Goal: Task Accomplishment & Management: Manage account settings

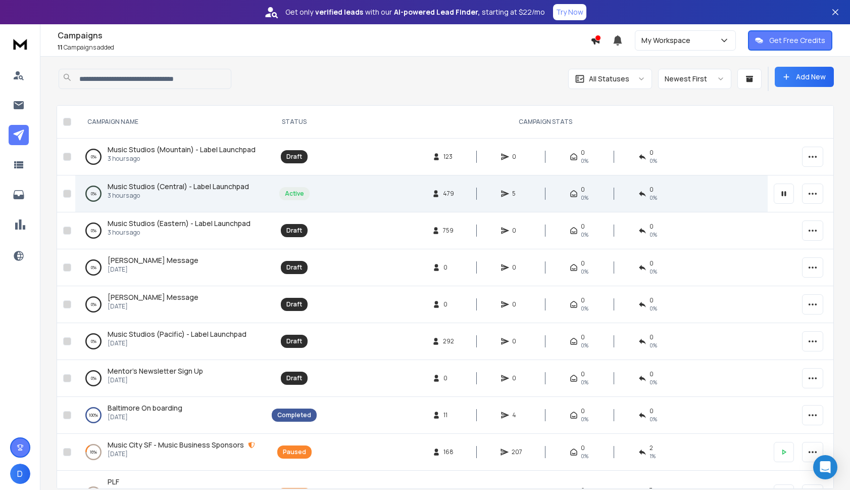
click at [243, 192] on p "3 hours ago" at bounding box center [178, 196] width 141 height 8
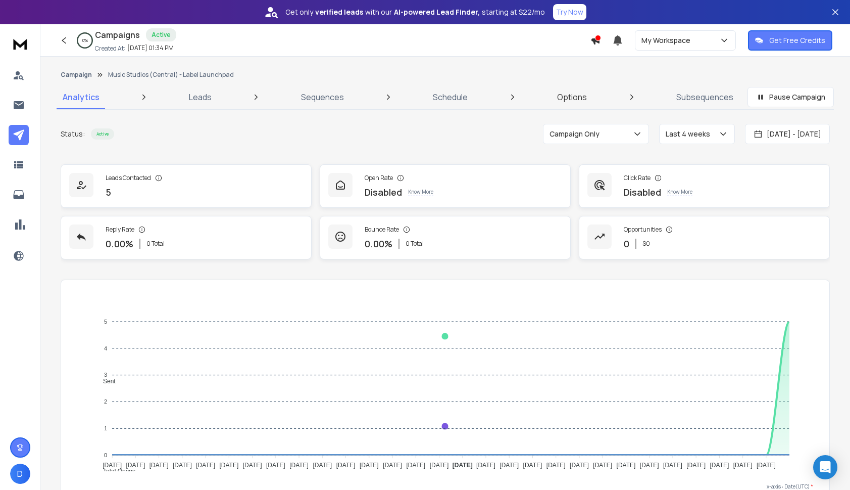
click at [580, 92] on p "Options" at bounding box center [572, 97] width 30 height 12
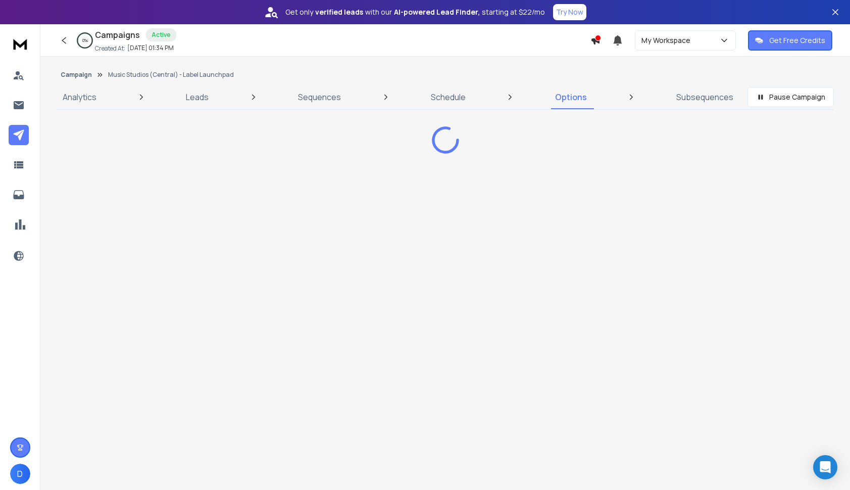
select select "*"
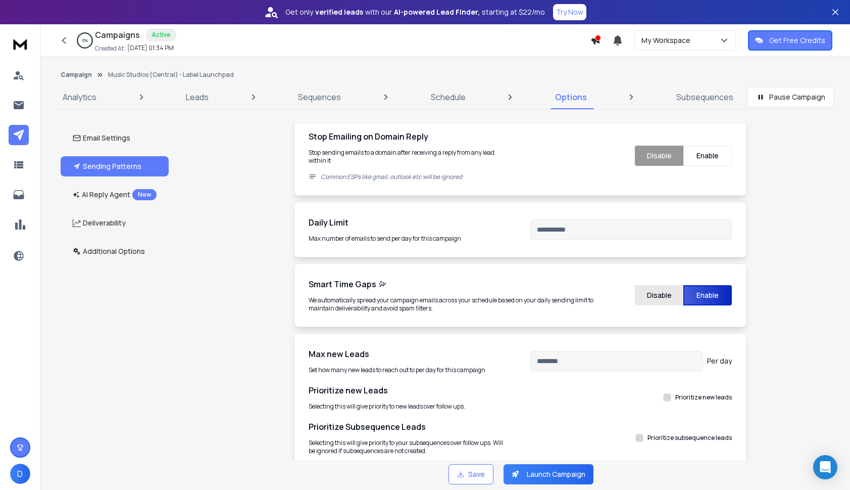
scroll to position [435, 0]
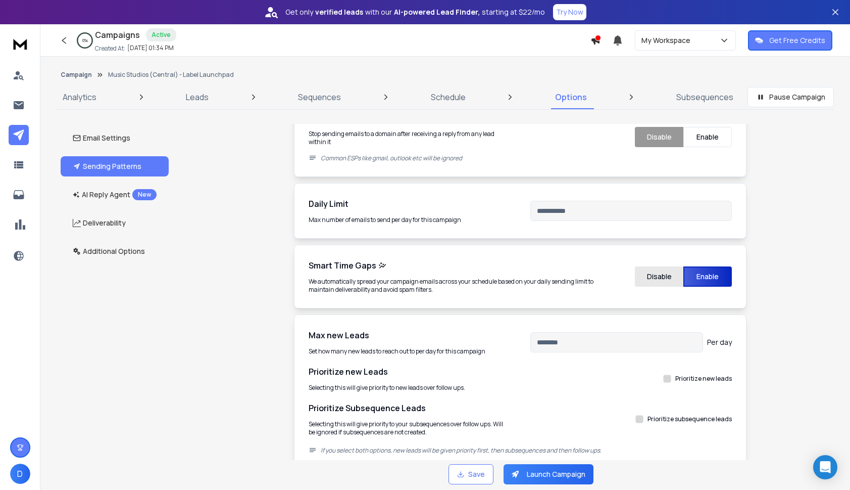
click at [560, 216] on input "**" at bounding box center [632, 211] width 202 height 20
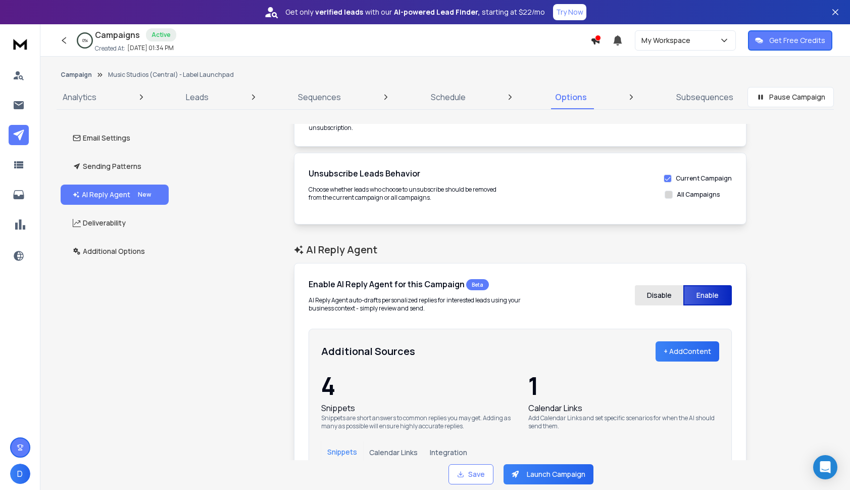
scroll to position [1112, 0]
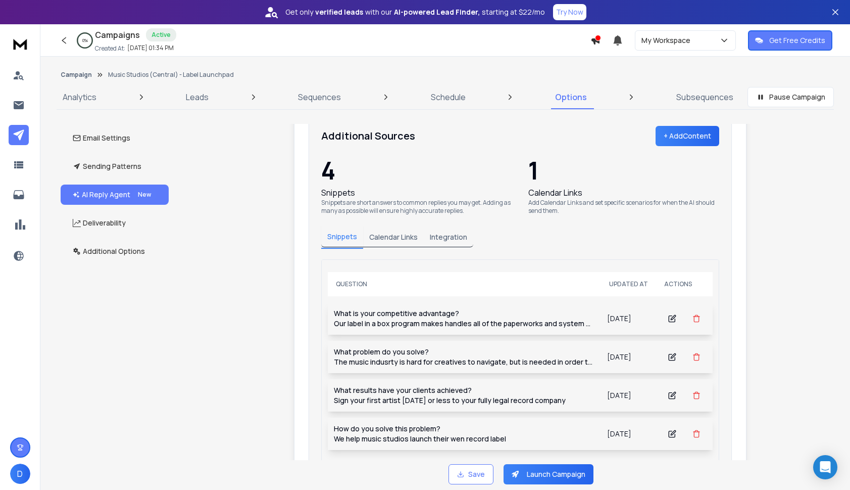
click at [390, 235] on button "Calendar Links" at bounding box center [393, 237] width 61 height 22
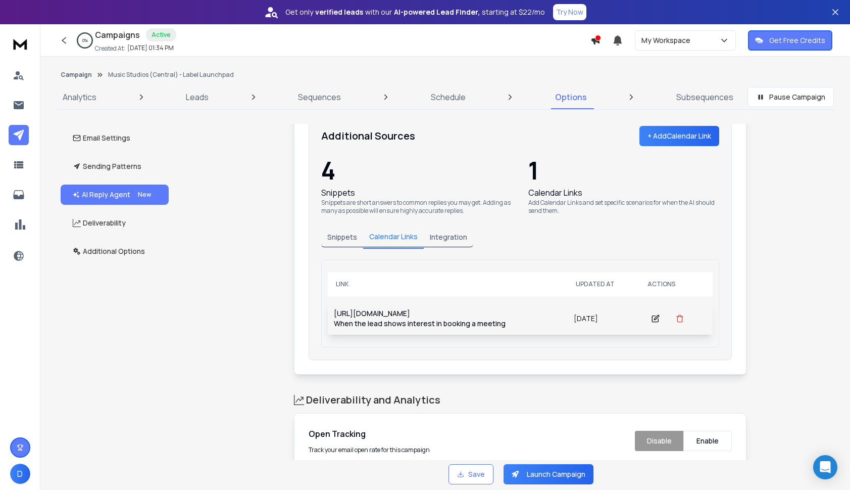
click at [505, 328] on p "When the lead shows interest in booking a meeting" at bounding box center [447, 323] width 227 height 10
drag, startPoint x: 436, startPoint y: 317, endPoint x: 340, endPoint y: 308, distance: 96.4
click at [340, 308] on p "[URL][DOMAIN_NAME]" at bounding box center [447, 313] width 227 height 10
click at [432, 317] on p "[URL][DOMAIN_NAME]" at bounding box center [447, 313] width 227 height 10
drag, startPoint x: 359, startPoint y: 309, endPoint x: 322, endPoint y: 303, distance: 37.3
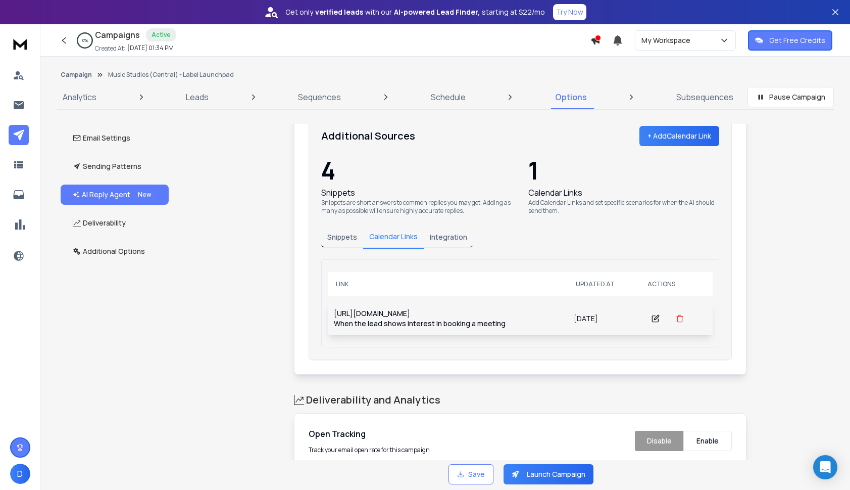
click at [322, 303] on table "Link Updated at Actions [URL][DOMAIN_NAME] When the lead shows interest in book…" at bounding box center [520, 303] width 397 height 87
copy p "[URL][DOMAIN_NAME]"
click at [659, 319] on icon "button" at bounding box center [656, 317] width 5 height 5
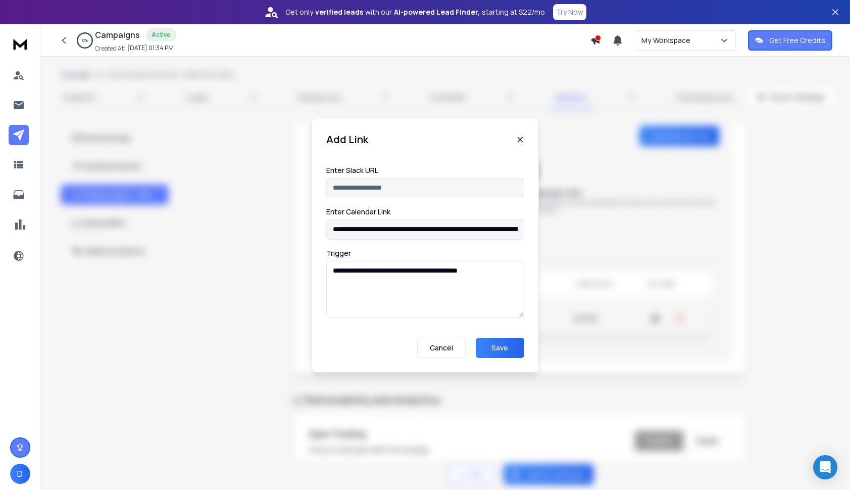
click at [442, 235] on input "**********" at bounding box center [425, 229] width 198 height 20
paste input "text"
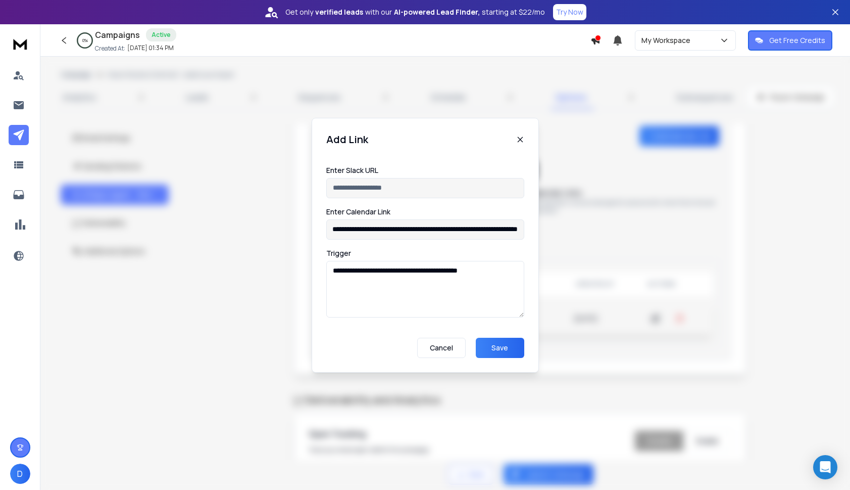
type input "**********"
click at [499, 350] on button "Save" at bounding box center [500, 348] width 49 height 20
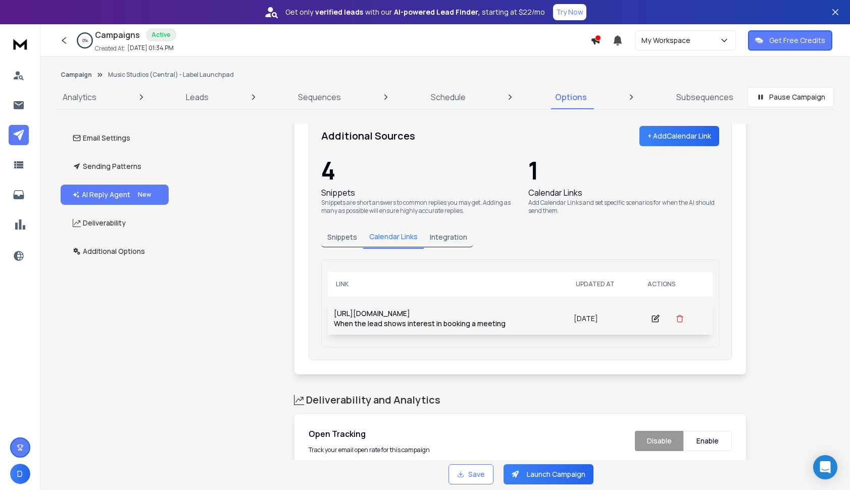
click at [453, 230] on button "Integration" at bounding box center [449, 237] width 50 height 22
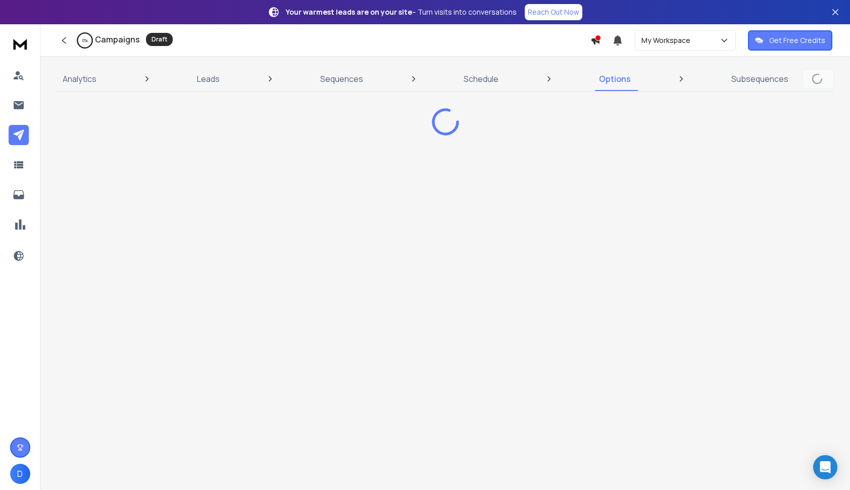
select select "*"
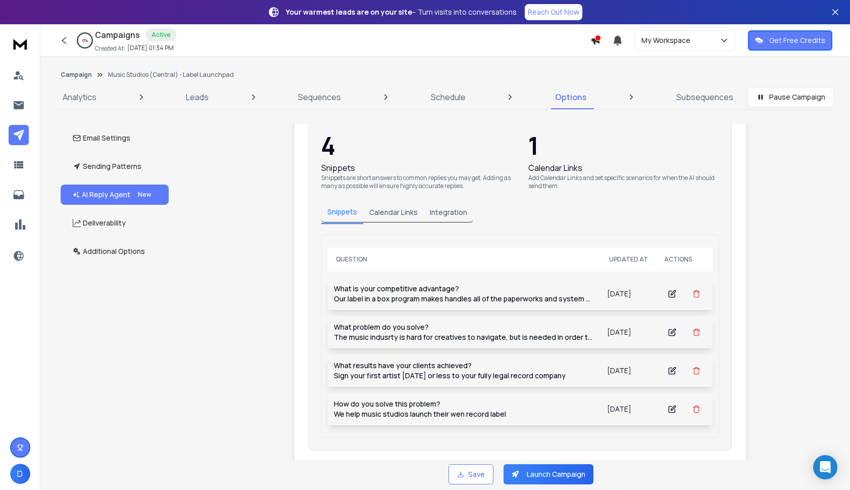
scroll to position [1119, 0]
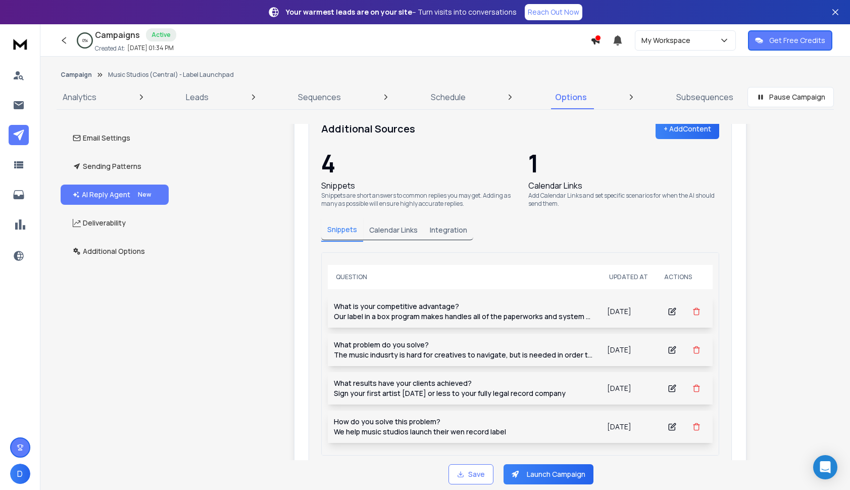
click at [397, 234] on button "Calendar Links" at bounding box center [393, 230] width 61 height 22
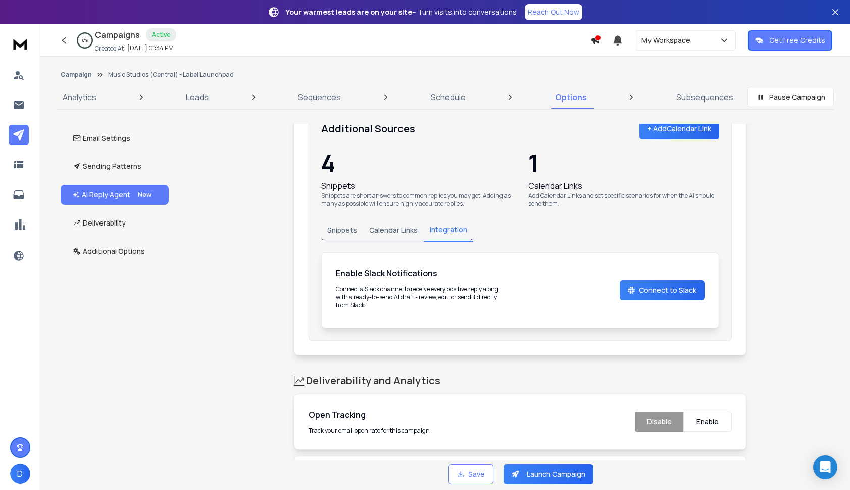
click at [459, 233] on button "Integration" at bounding box center [449, 229] width 50 height 23
click at [385, 235] on button "Calendar Links" at bounding box center [393, 230] width 61 height 22
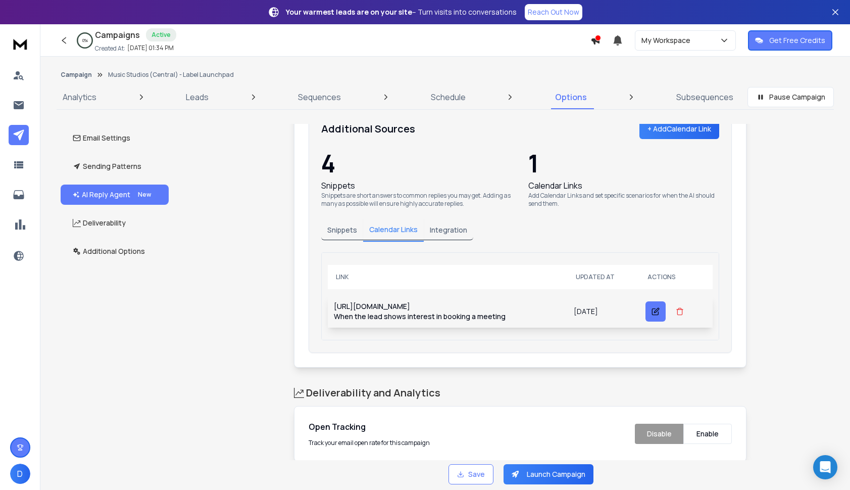
click at [663, 313] on button "button" at bounding box center [656, 311] width 20 height 20
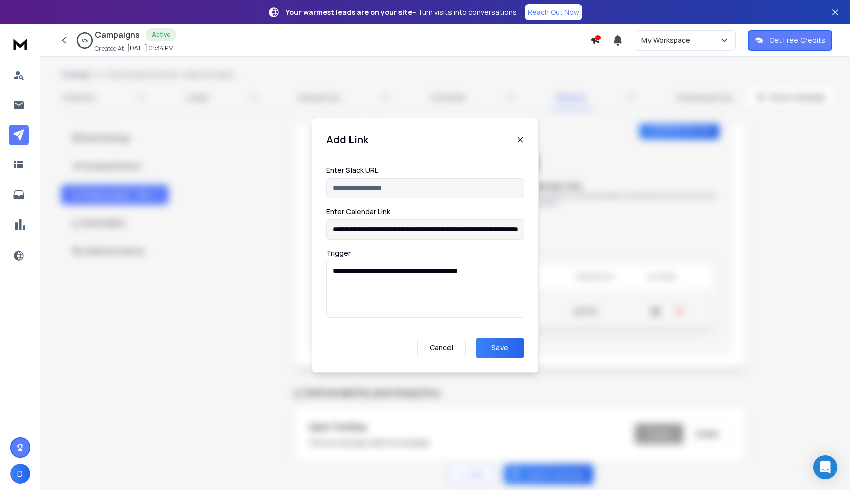
click at [461, 239] on input "**********" at bounding box center [425, 229] width 198 height 20
click at [502, 346] on button "Save" at bounding box center [500, 348] width 49 height 20
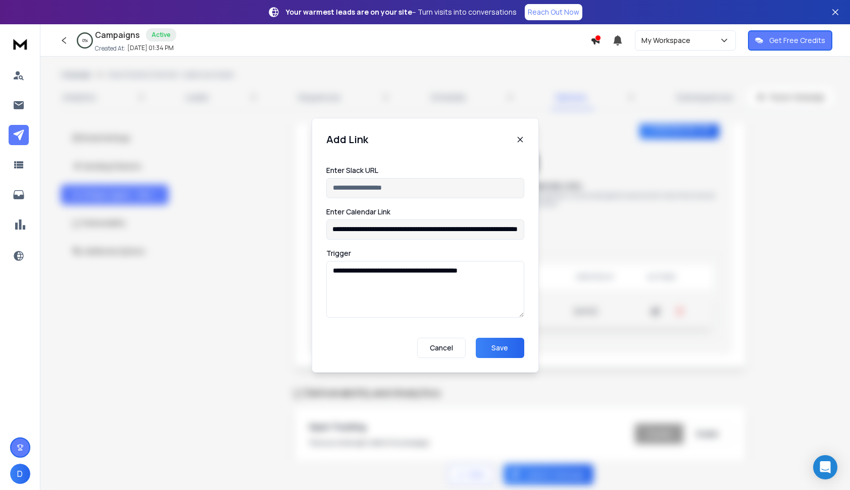
scroll to position [0, 0]
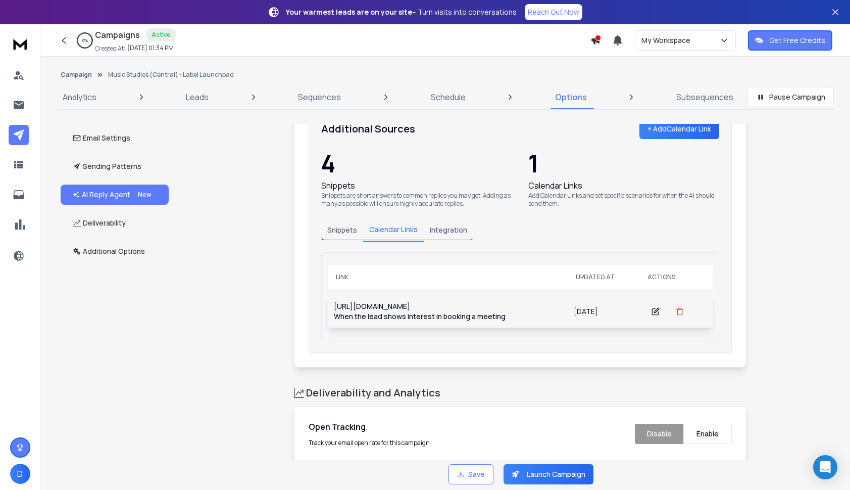
click at [441, 233] on button "Integration" at bounding box center [449, 230] width 50 height 22
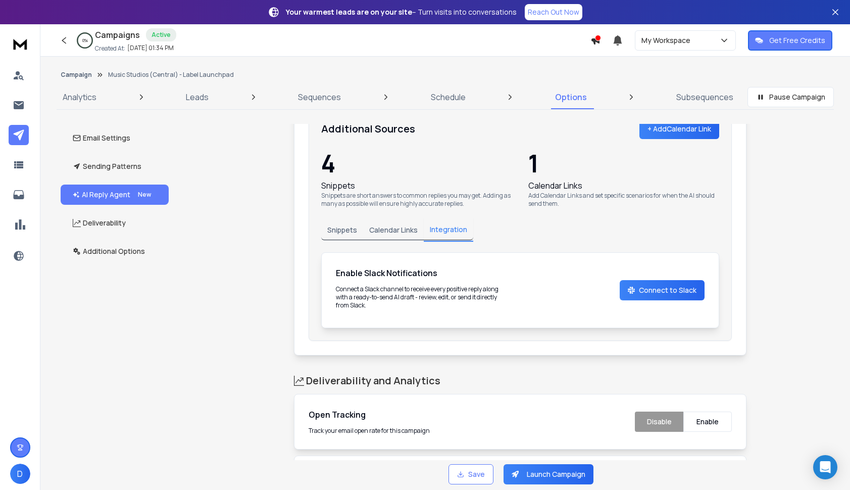
click at [656, 291] on link "Connect to Slack" at bounding box center [662, 290] width 85 height 20
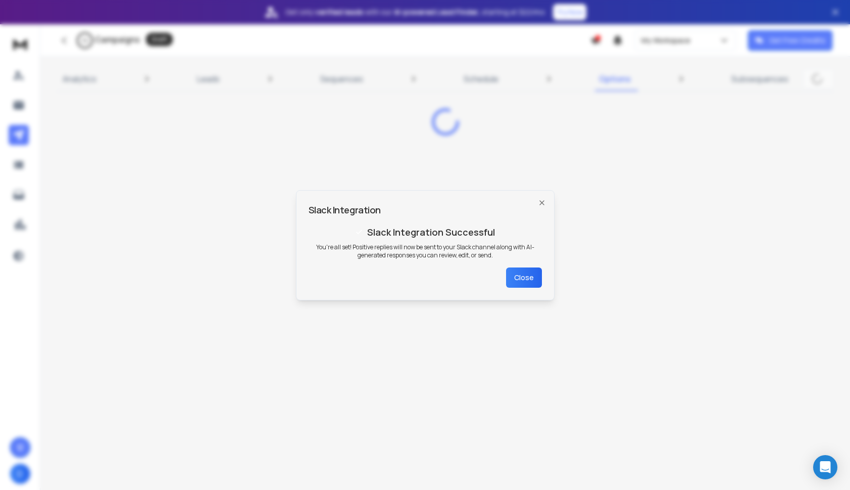
select select "*"
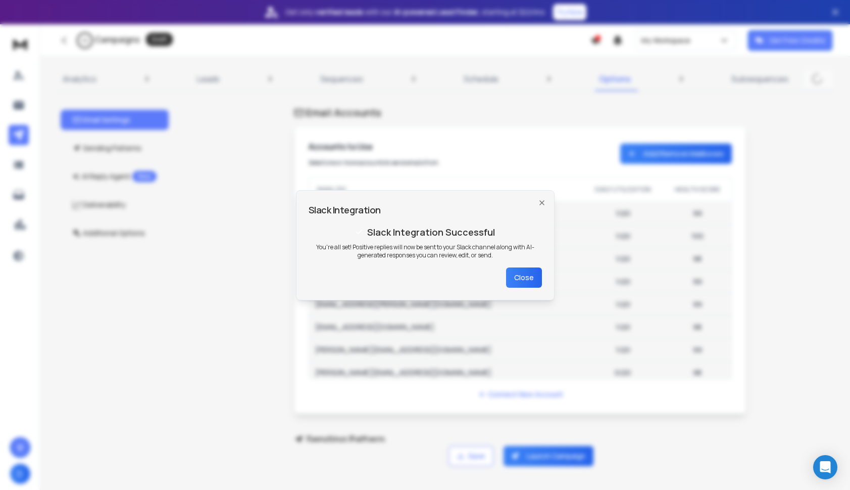
click at [520, 275] on button "Close" at bounding box center [524, 277] width 36 height 20
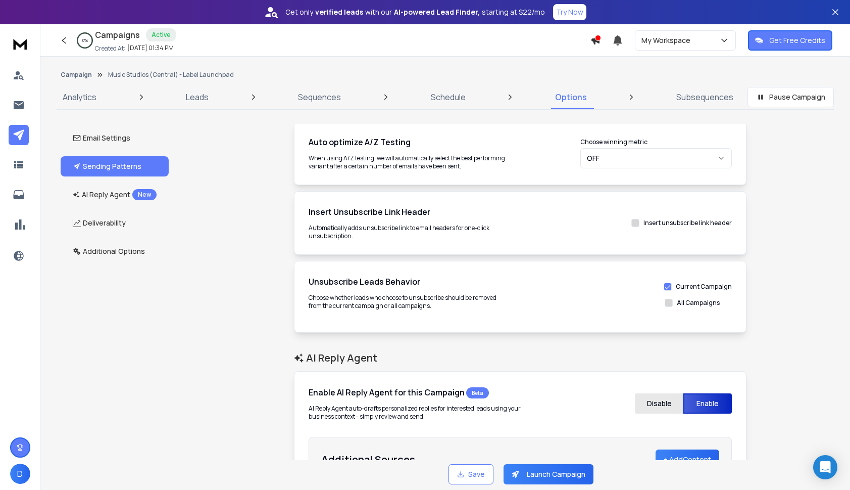
scroll to position [877, 0]
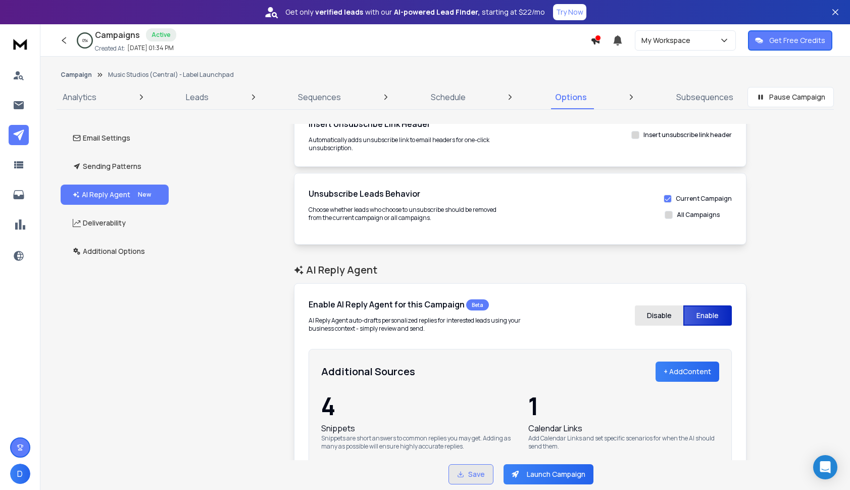
click at [471, 470] on button "Save" at bounding box center [471, 474] width 45 height 20
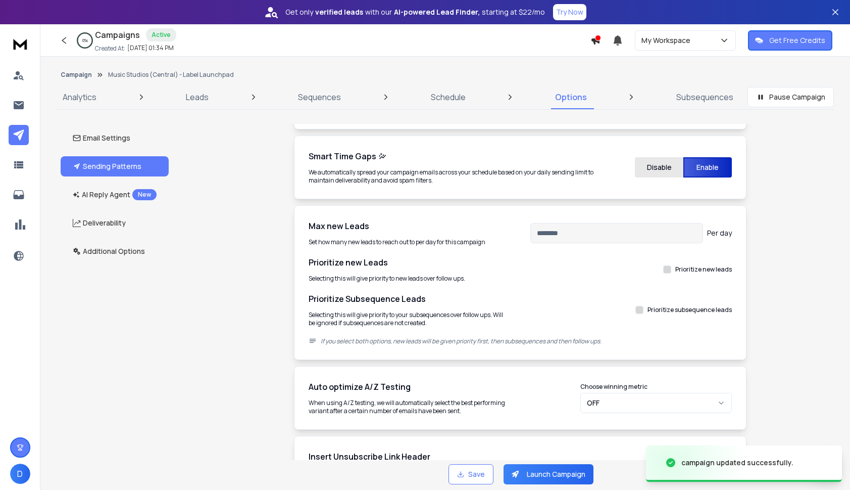
scroll to position [426, 0]
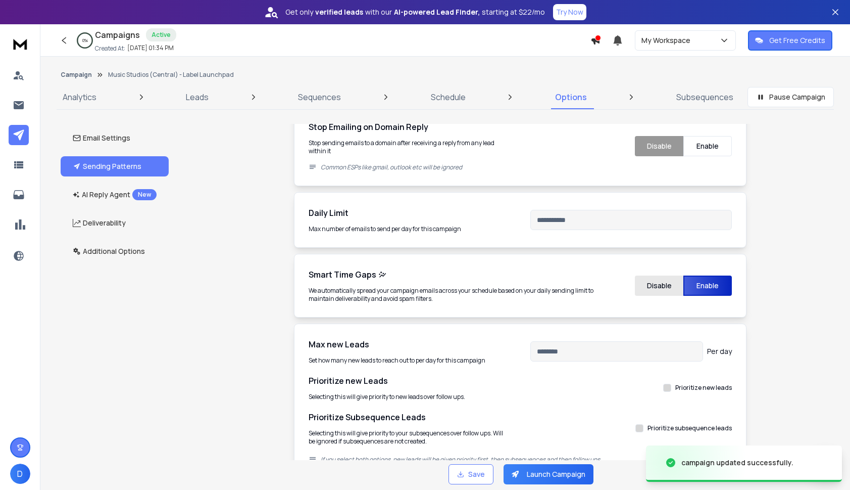
click at [563, 220] on input "**" at bounding box center [632, 220] width 202 height 20
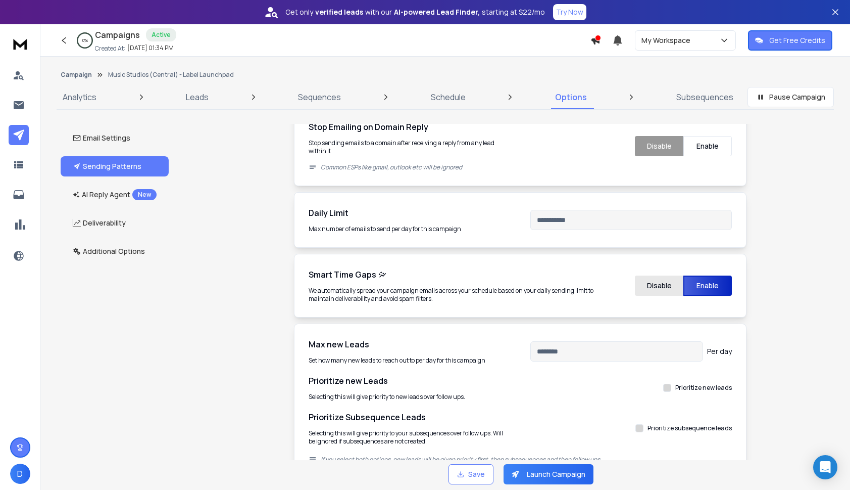
type input "*"
type input "***"
click at [554, 354] on input "**" at bounding box center [617, 351] width 173 height 20
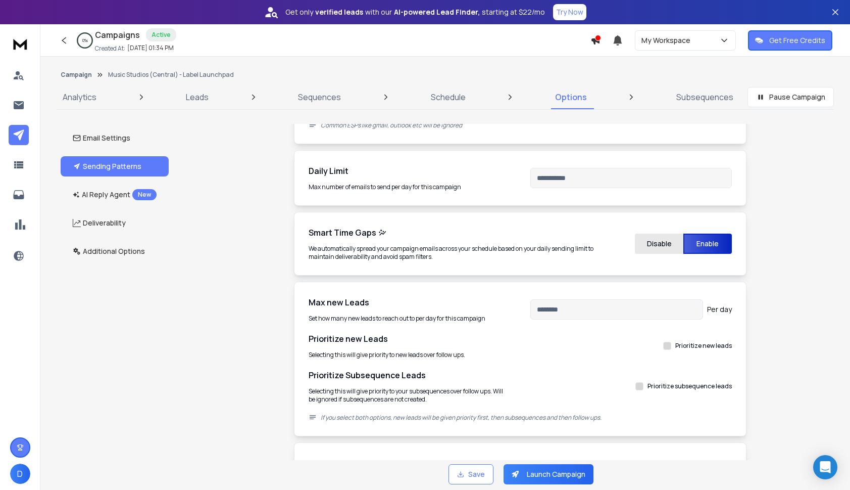
scroll to position [469, 0]
click at [671, 344] on button "Prioritize new leads" at bounding box center [667, 345] width 8 height 8
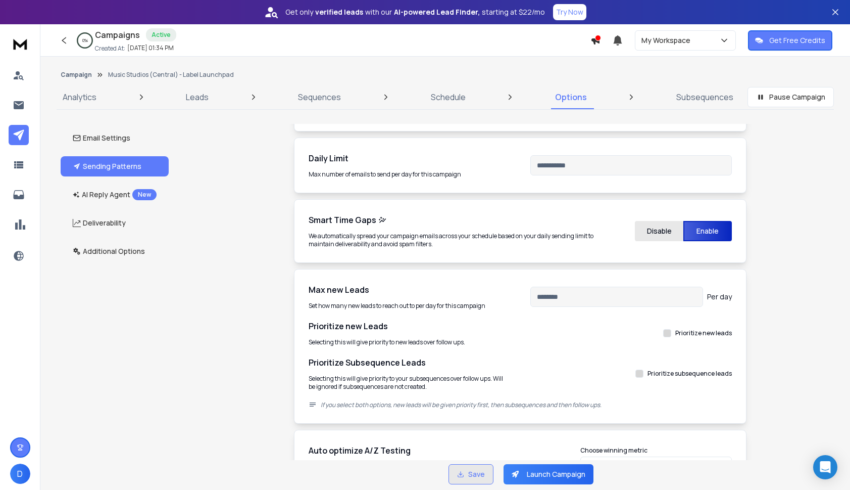
click at [469, 479] on button "Save" at bounding box center [471, 474] width 45 height 20
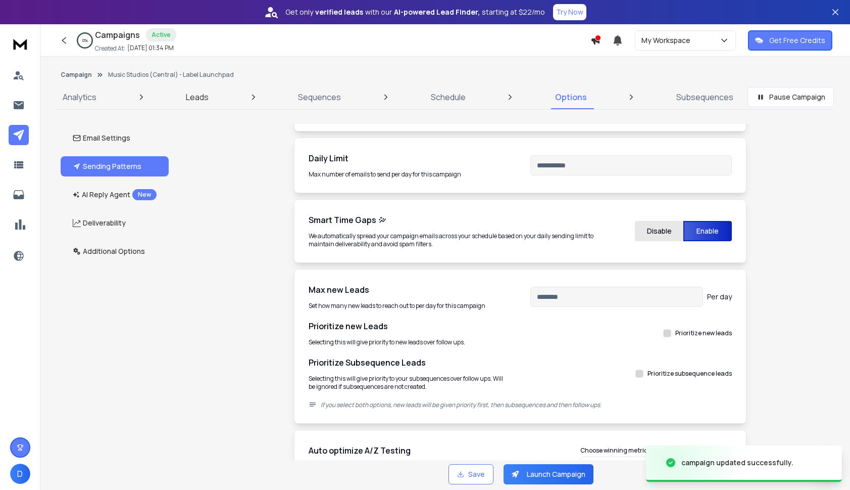
click at [210, 103] on link "Leads" at bounding box center [197, 97] width 35 height 24
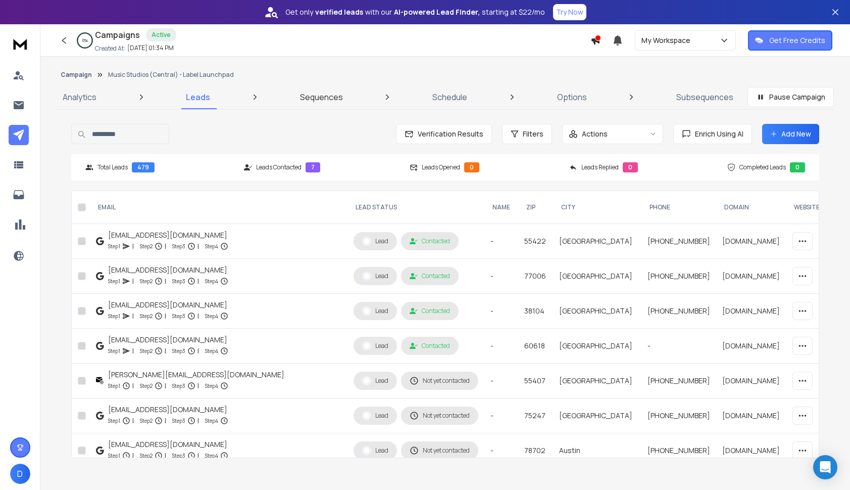
click at [322, 94] on p "Sequences" at bounding box center [321, 97] width 43 height 12
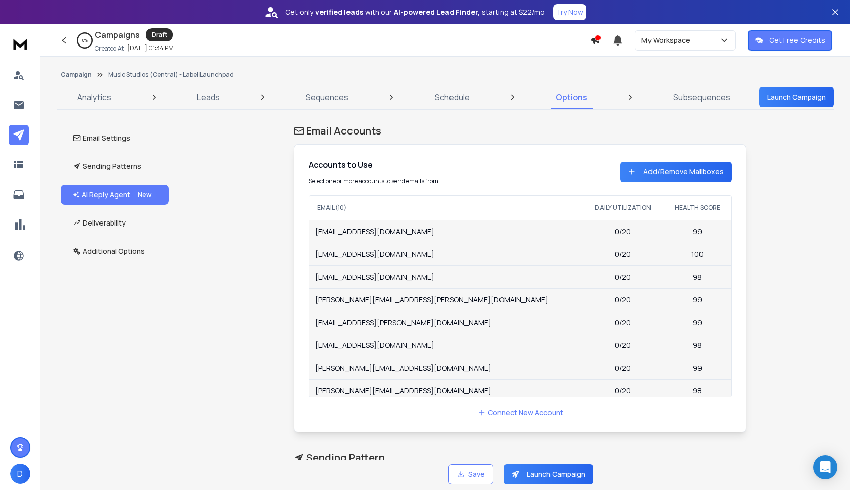
select select "**********"
